Goal: Communication & Community: Answer question/provide support

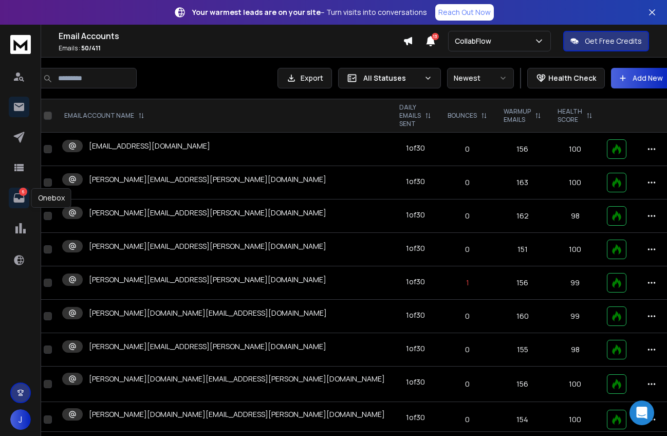
click at [16, 198] on icon at bounding box center [18, 197] width 11 height 9
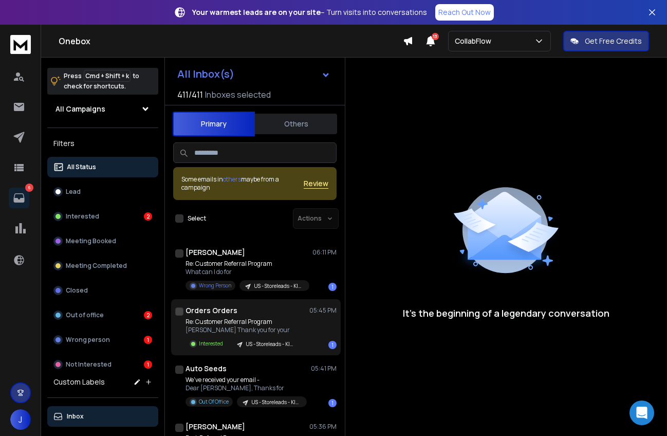
click at [260, 323] on p "Re: Customer Referral Program" at bounding box center [244, 322] width 116 height 8
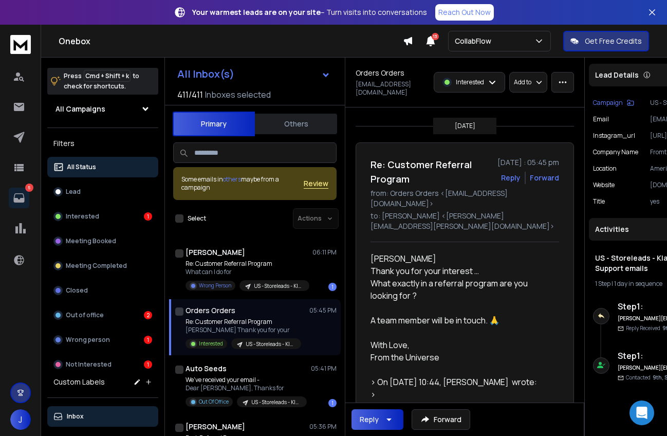
click at [456, 252] on div "[PERSON_NAME] Thank you for your interest … What exactly in a referral program …" at bounding box center [465, 410] width 189 height 317
click at [420, 252] on div "[PERSON_NAME] Thank you for your interest … What exactly in a referral program …" at bounding box center [465, 410] width 189 height 317
click at [420, 252] on div "Kimberly Thank you for your interest … What exactly in a referral program are y…" at bounding box center [465, 410] width 189 height 317
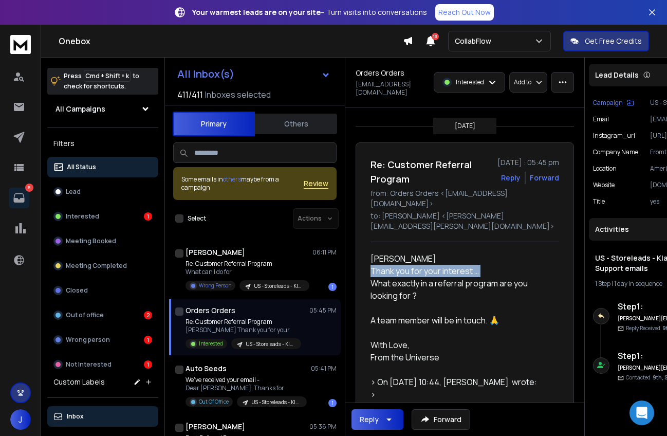
click at [420, 252] on div "Kimberly Thank you for your interest … What exactly in a referral program are y…" at bounding box center [465, 410] width 189 height 317
click at [437, 252] on div "Kimberly Thank you for your interest … What exactly in a referral program are y…" at bounding box center [465, 410] width 189 height 317
click at [426, 276] on div "Kimberly Thank you for your interest … What exactly in a referral program are y…" at bounding box center [465, 410] width 189 height 317
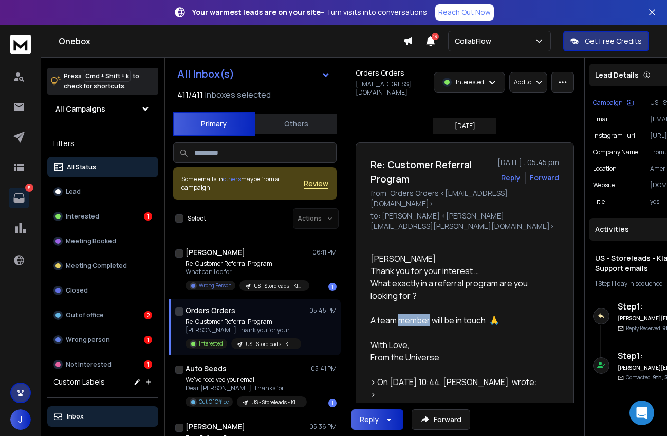
click at [426, 276] on div "Kimberly Thank you for your interest … What exactly in a referral program are y…" at bounding box center [465, 410] width 189 height 317
click at [510, 188] on p "from: Orders Orders <orders@fromtheuniverse.world>" at bounding box center [465, 198] width 189 height 21
copy p "fromtheuniverse.world"
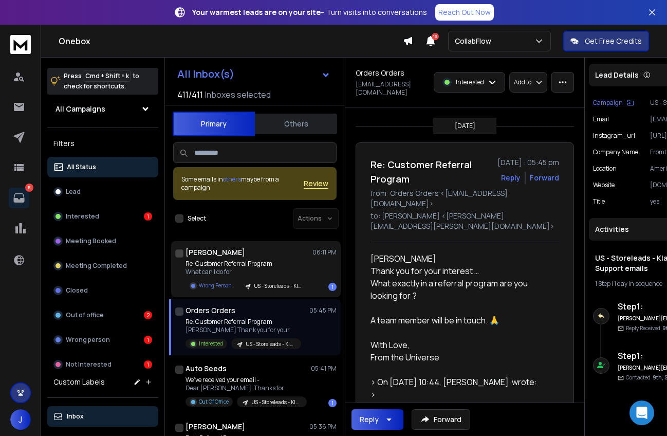
click at [243, 273] on p "What can I do for" at bounding box center [247, 272] width 123 height 8
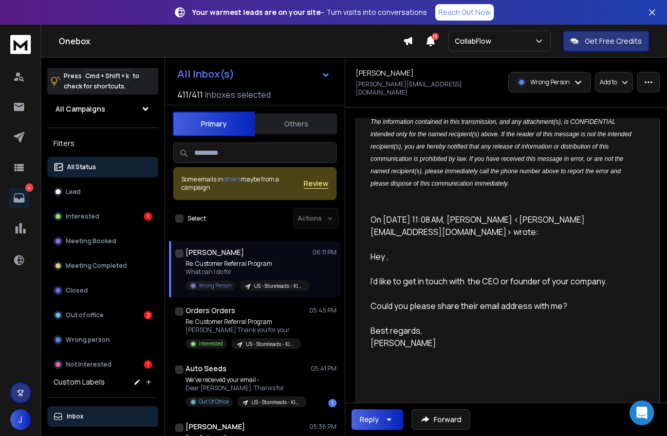
scroll to position [231, 0]
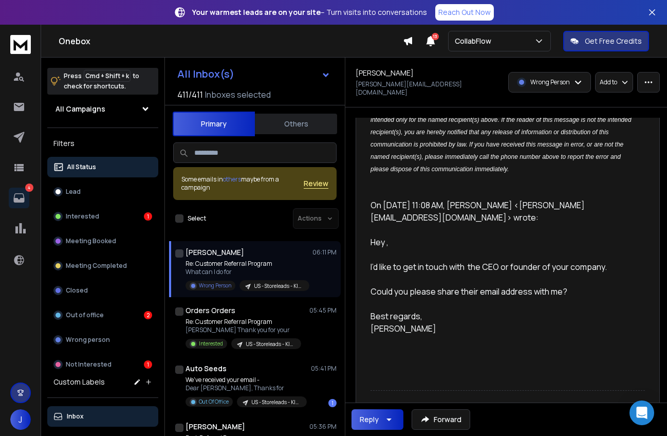
click at [370, 413] on div "Reply" at bounding box center [377, 419] width 35 height 12
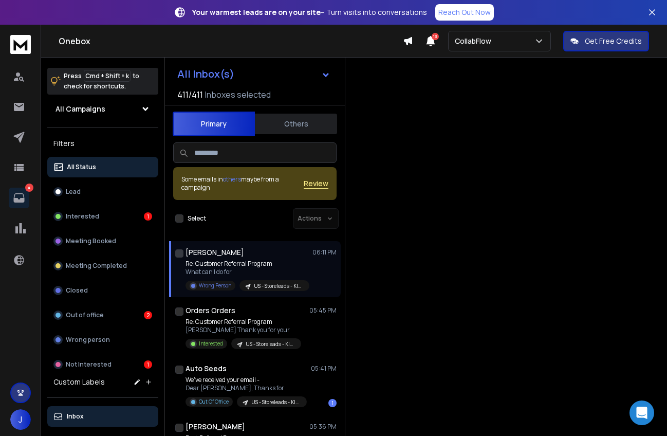
scroll to position [0, 0]
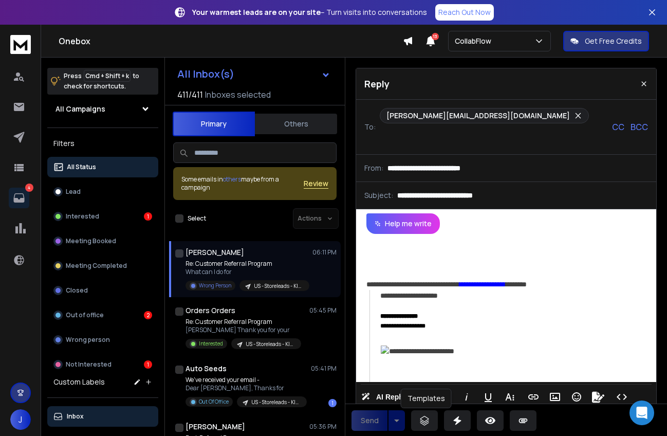
click at [431, 423] on button at bounding box center [424, 420] width 27 height 21
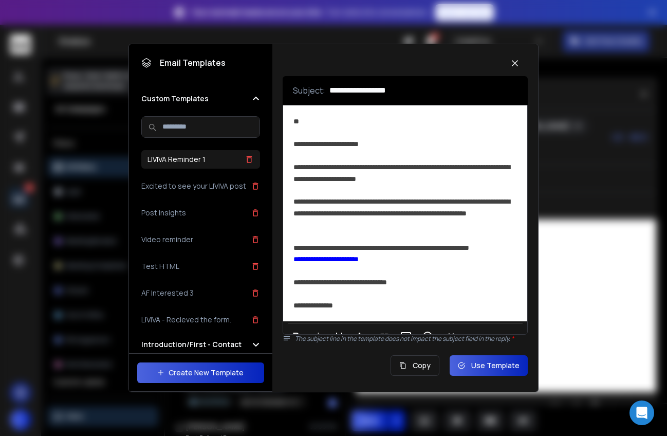
click at [505, 66] on div at bounding box center [405, 63] width 245 height 26
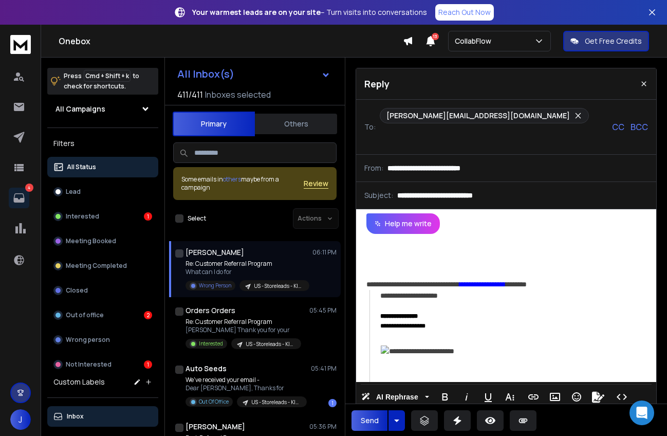
click at [378, 234] on div "**********" at bounding box center [506, 308] width 300 height 148
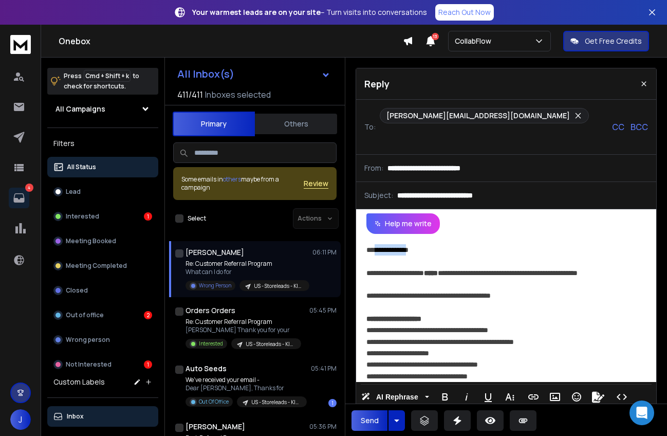
drag, startPoint x: 414, startPoint y: 231, endPoint x: 376, endPoint y: 231, distance: 38.6
click at [376, 244] on p "**********" at bounding box center [505, 249] width 277 height 11
click at [438, 269] on strong "*****" at bounding box center [431, 272] width 14 height 7
click at [428, 267] on p "**********" at bounding box center [505, 278] width 277 height 23
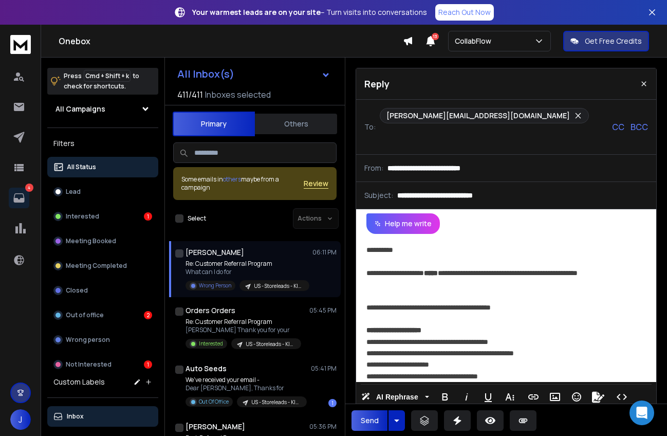
click at [438, 269] on strong "*****" at bounding box center [431, 272] width 14 height 7
drag, startPoint x: 414, startPoint y: 117, endPoint x: 454, endPoint y: 117, distance: 40.1
click at [454, 117] on p "dustin@ktropix.com" at bounding box center [479, 116] width 184 height 10
copy p "ktropix.com"
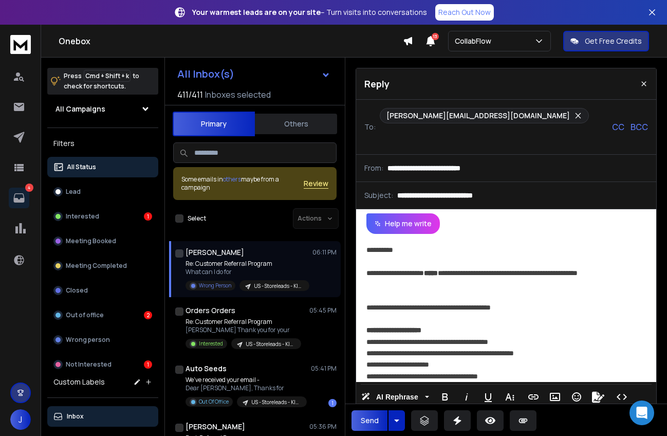
click at [438, 269] on strong "*****" at bounding box center [431, 272] width 14 height 7
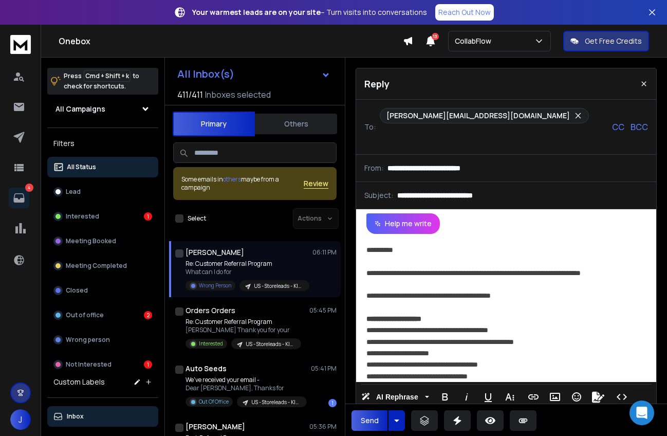
click at [441, 267] on p "**********" at bounding box center [505, 278] width 277 height 23
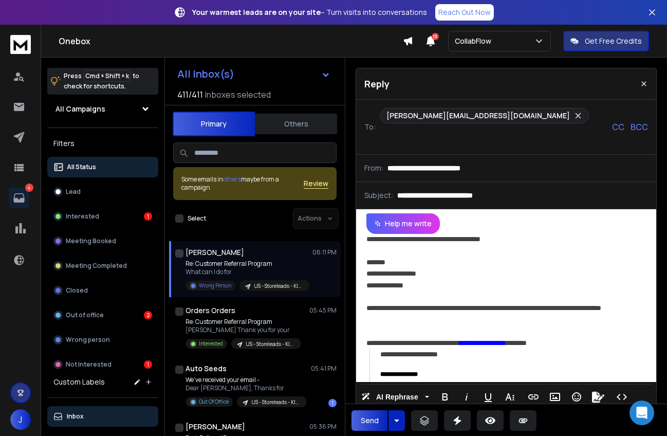
scroll to position [304, 0]
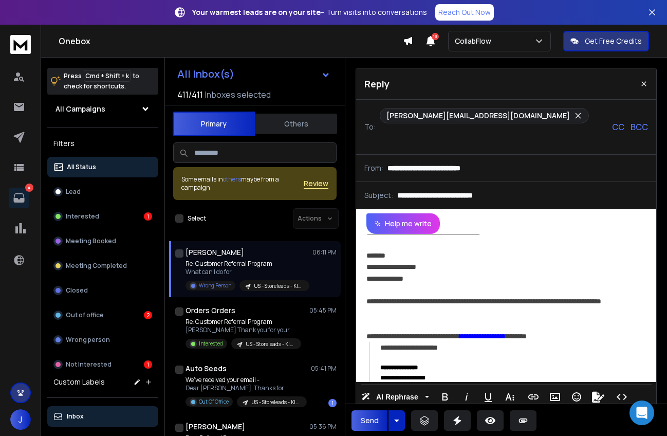
click at [364, 423] on button "Send" at bounding box center [370, 420] width 36 height 21
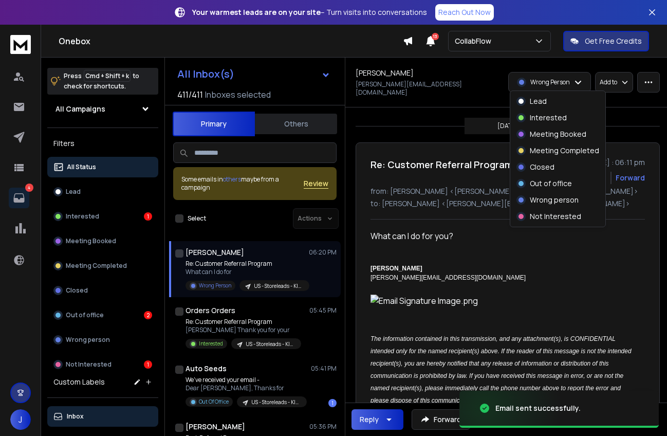
click at [570, 78] on p "Wrong Person" at bounding box center [551, 82] width 40 height 8
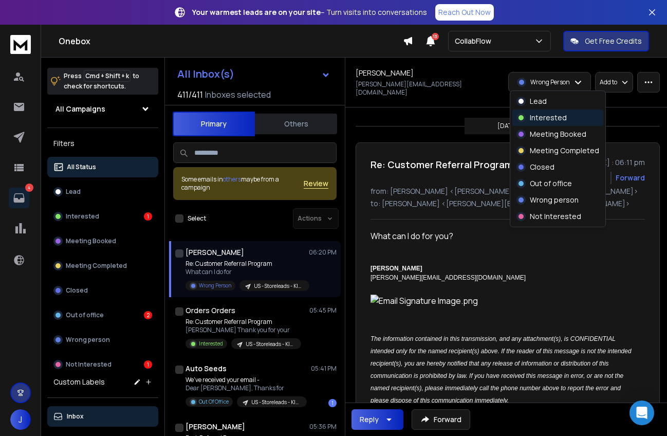
click at [559, 120] on p "Interested" at bounding box center [548, 118] width 37 height 10
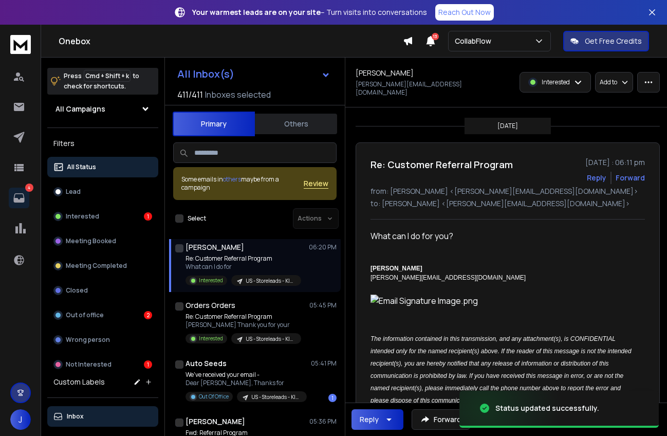
scroll to position [0, 0]
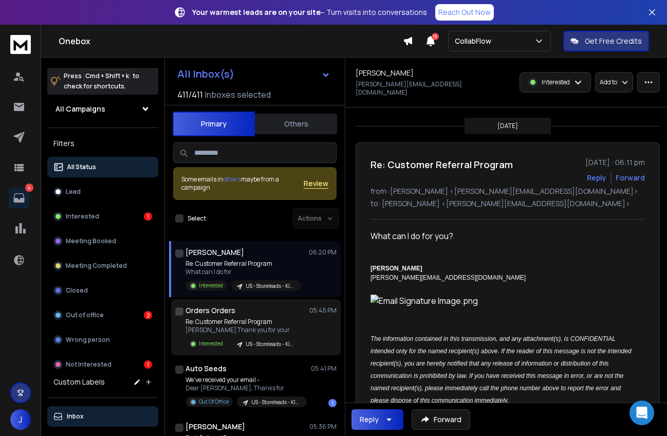
click at [209, 326] on p "Kimberly Thank you for your" at bounding box center [244, 330] width 116 height 8
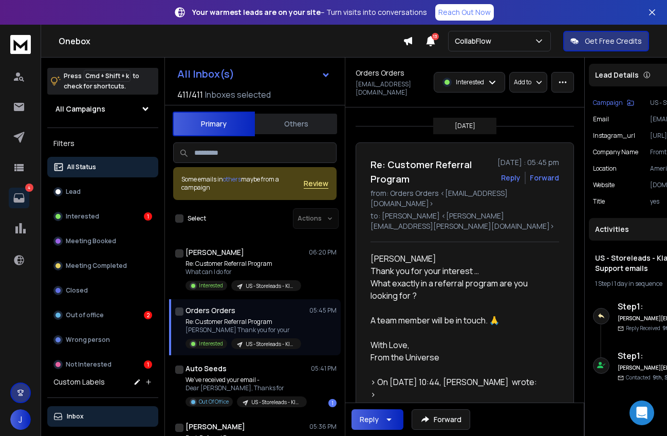
click at [446, 255] on div "Kimberly Thank you for your interest … What exactly in a referral program are y…" at bounding box center [465, 410] width 189 height 317
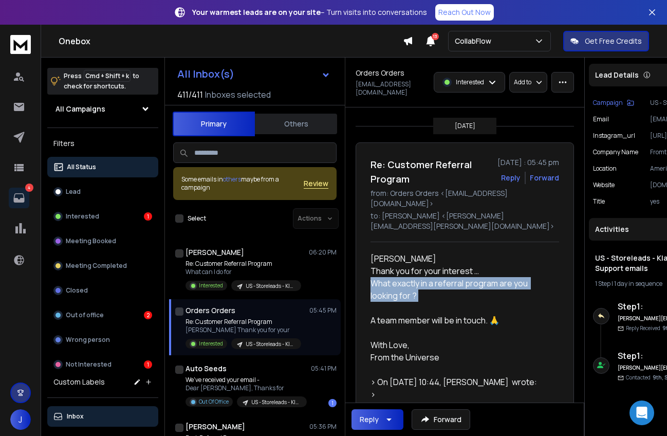
click at [446, 255] on div "Kimberly Thank you for your interest … What exactly in a referral program are y…" at bounding box center [465, 410] width 189 height 317
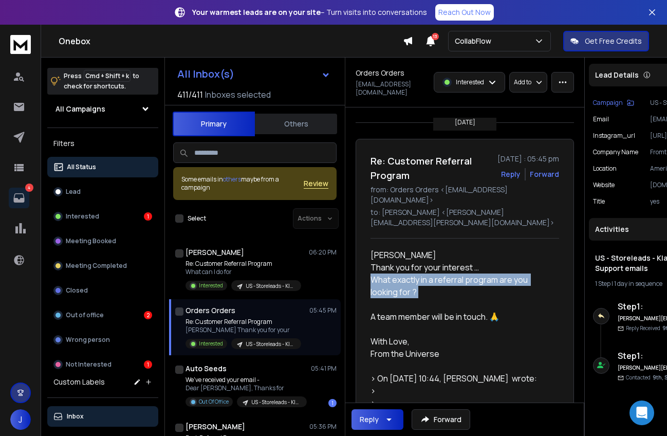
click at [381, 416] on div "Reply" at bounding box center [377, 419] width 35 height 12
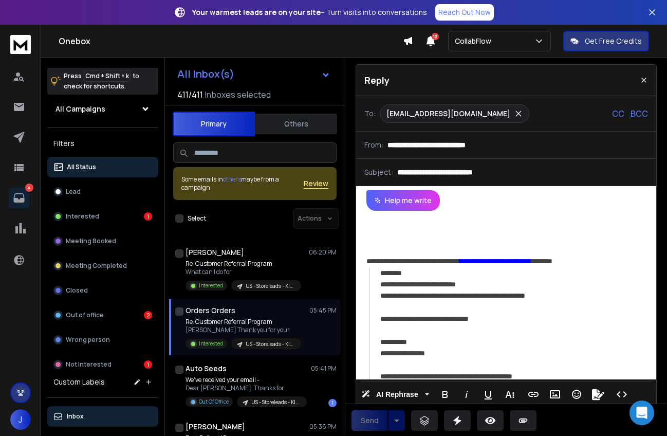
scroll to position [0, 0]
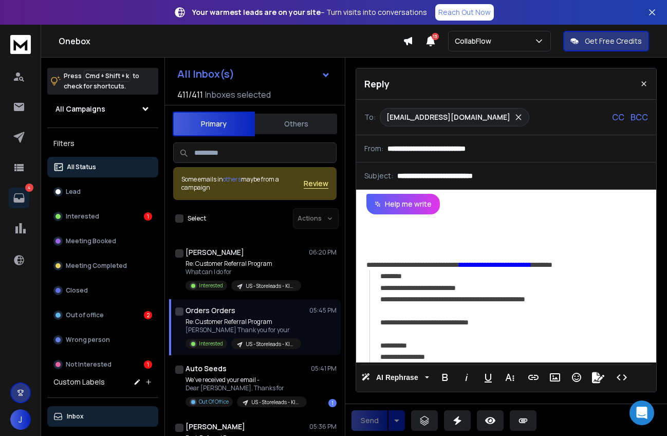
click at [406, 230] on div at bounding box center [507, 230] width 280 height 11
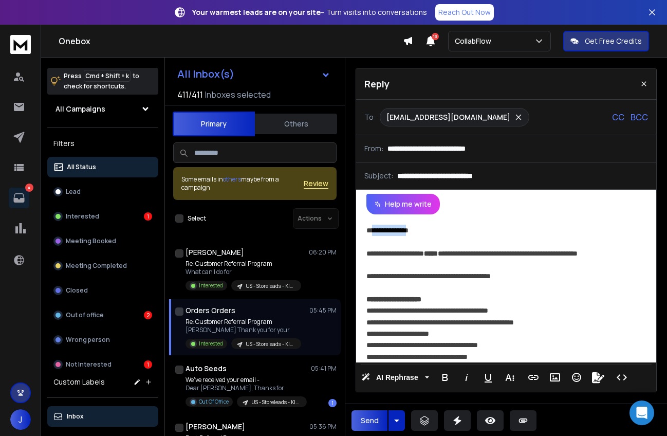
drag, startPoint x: 415, startPoint y: 230, endPoint x: 373, endPoint y: 230, distance: 41.7
click at [373, 230] on p "**********" at bounding box center [505, 230] width 277 height 11
click at [438, 250] on strong "*****" at bounding box center [431, 253] width 14 height 7
click at [424, 266] on p "**********" at bounding box center [505, 259] width 277 height 23
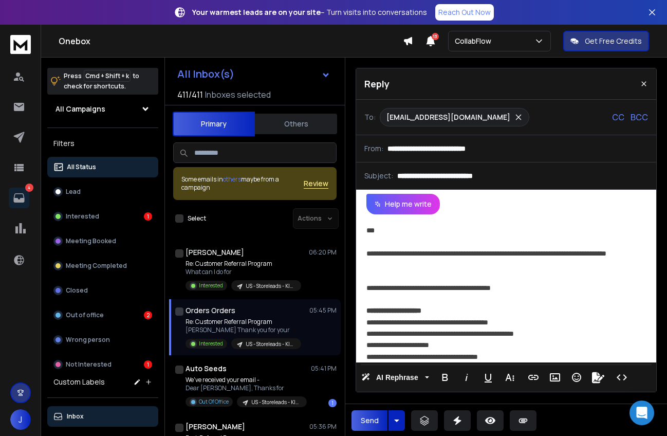
click at [371, 421] on button "Send" at bounding box center [370, 420] width 36 height 21
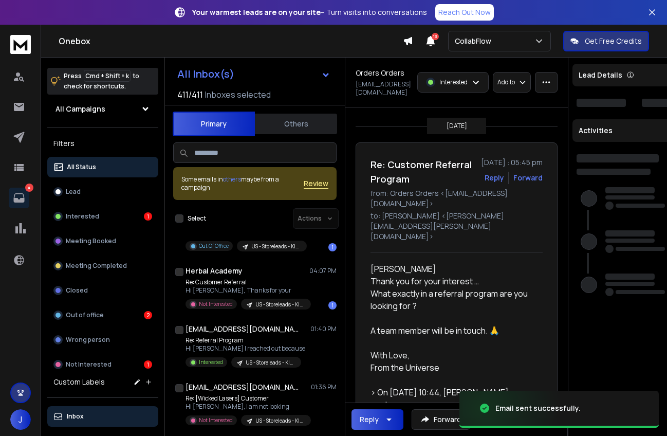
scroll to position [270, 0]
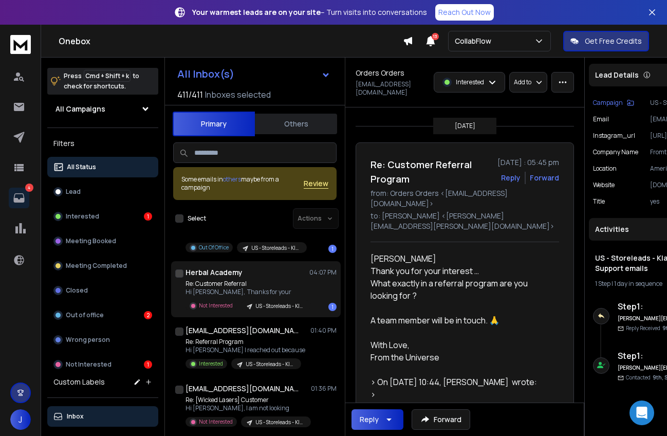
click at [288, 280] on p "Re: Customer Referral" at bounding box center [247, 284] width 123 height 8
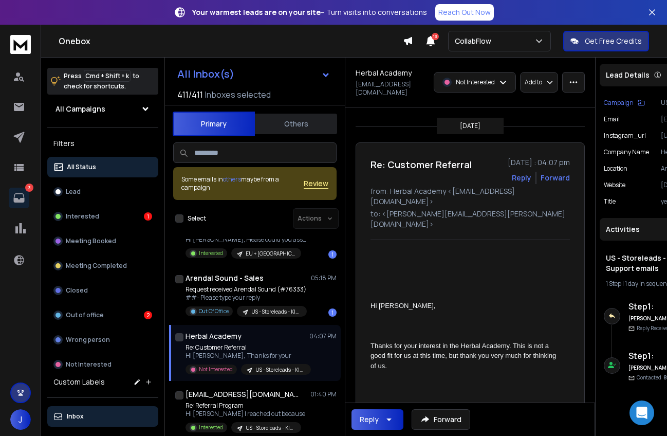
scroll to position [194, 0]
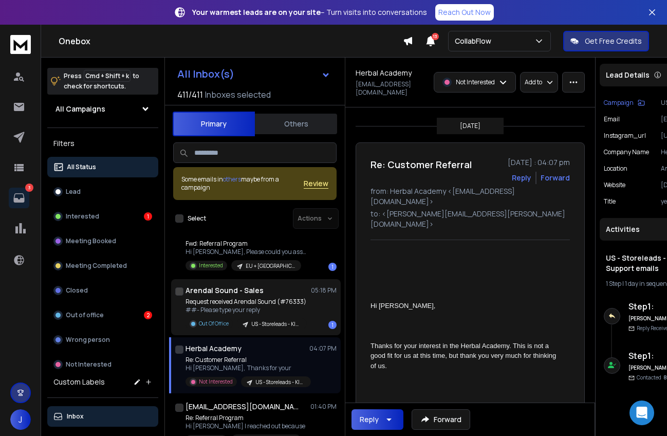
click at [245, 304] on p "Request received Arendal Sound (#76333)" at bounding box center [246, 302] width 121 height 8
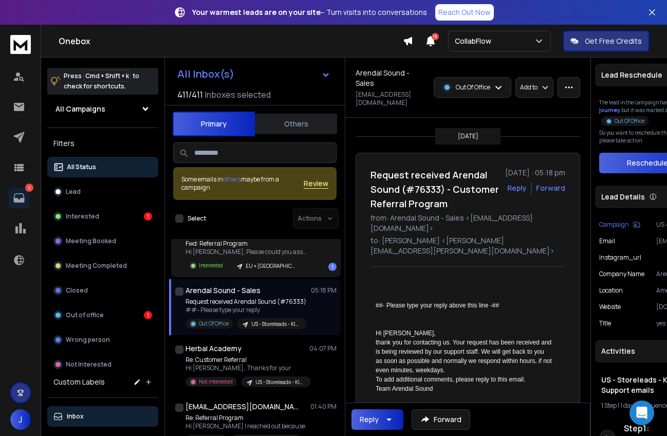
click at [281, 248] on p "Hi John, Please could you assess" at bounding box center [247, 252] width 123 height 8
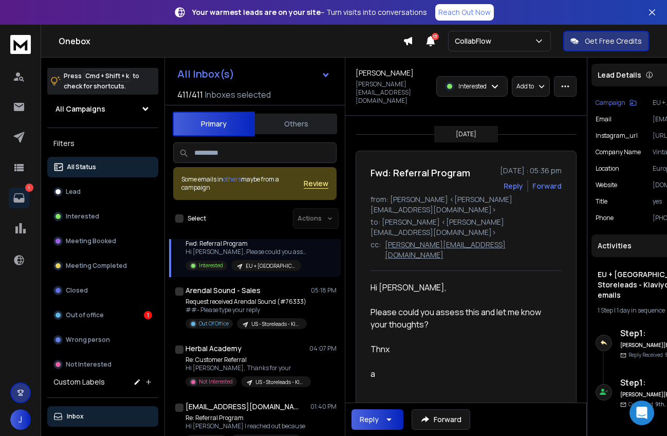
click at [444, 306] on div "Please could you assess this and let me know your thoughts?" at bounding box center [462, 318] width 183 height 25
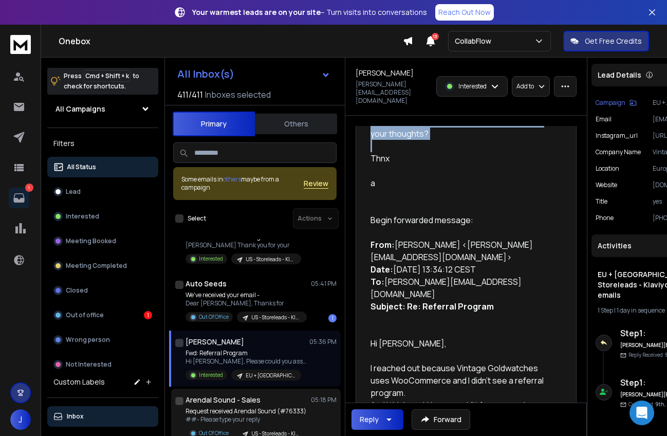
scroll to position [84, 0]
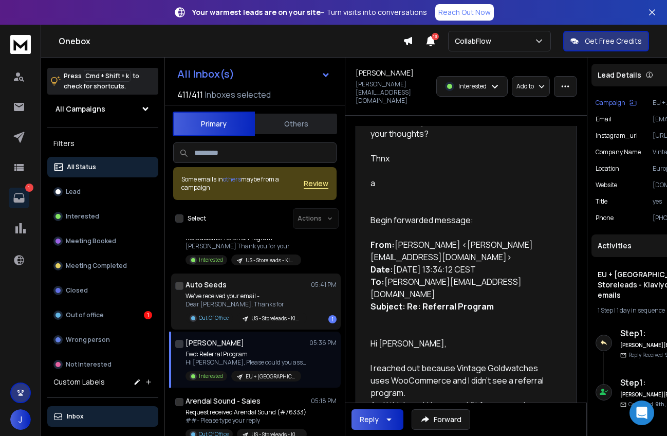
click at [269, 307] on p "Dear Jessica Allen, Thanks for" at bounding box center [246, 304] width 121 height 8
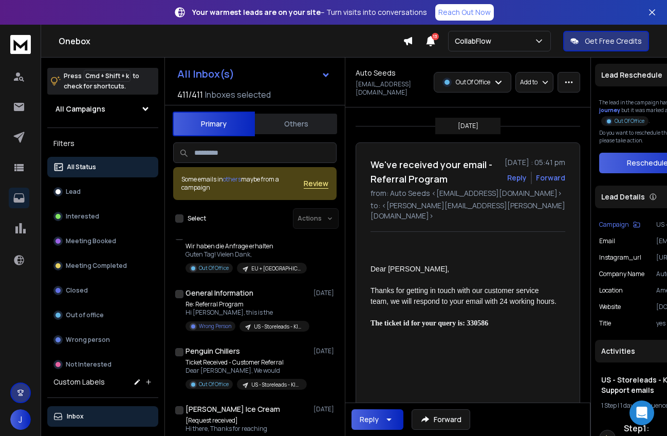
scroll to position [598, 0]
click at [485, 32] on button "CollabFlow" at bounding box center [499, 41] width 103 height 21
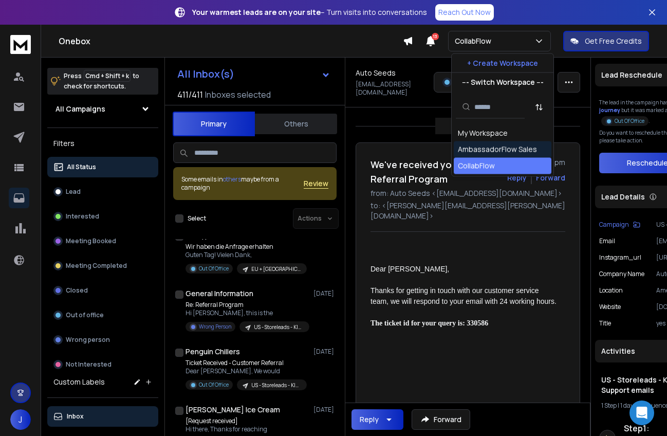
click at [490, 153] on div "AmbassadorFlow Sales" at bounding box center [497, 149] width 79 height 10
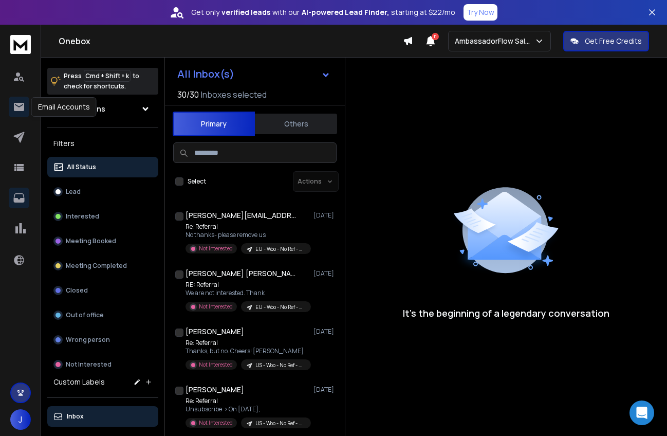
click at [15, 112] on icon at bounding box center [19, 107] width 12 height 12
